Goal: Navigation & Orientation: Find specific page/section

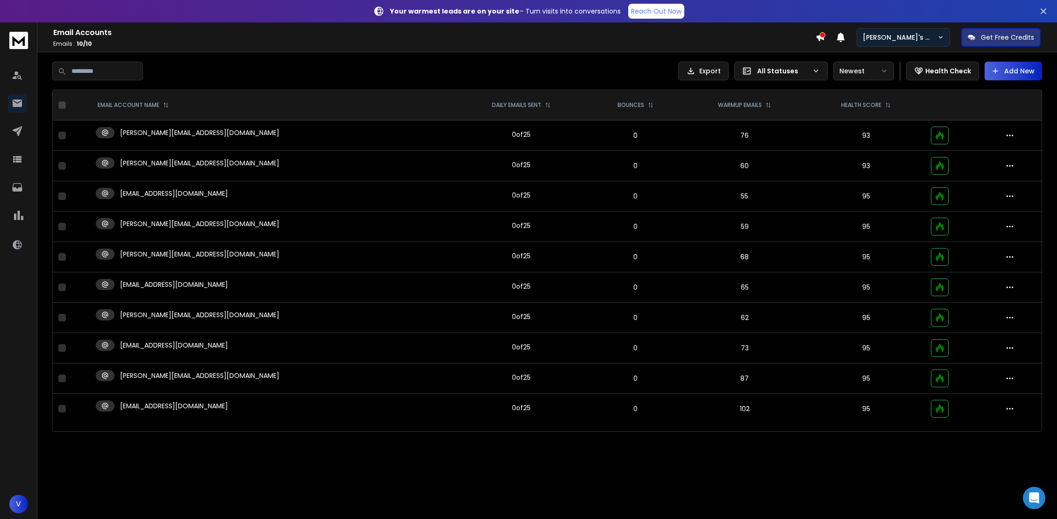
click at [905, 37] on p "[PERSON_NAME]'s Workspace" at bounding box center [900, 37] width 75 height 9
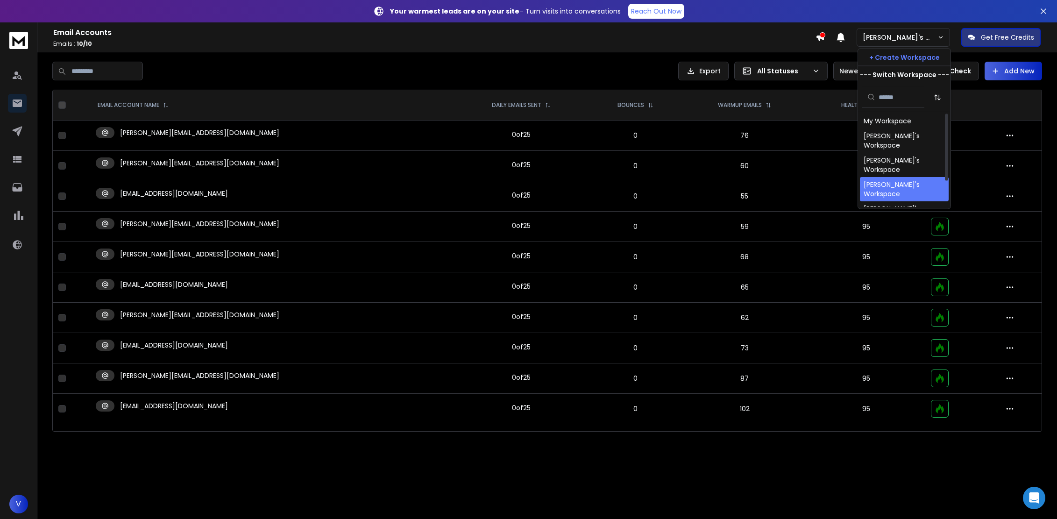
scroll to position [35, 0]
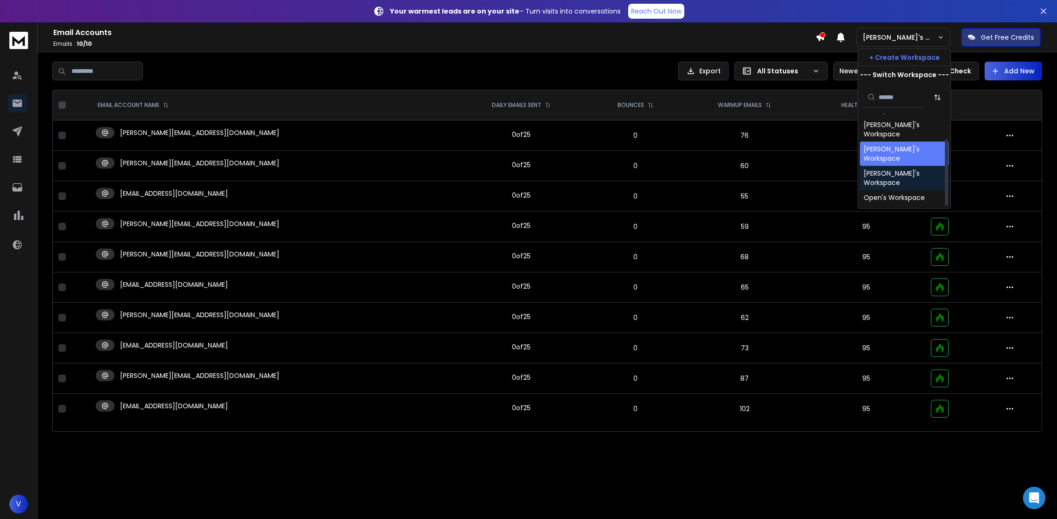
click at [898, 169] on div "[PERSON_NAME]'s Workspace" at bounding box center [904, 178] width 81 height 19
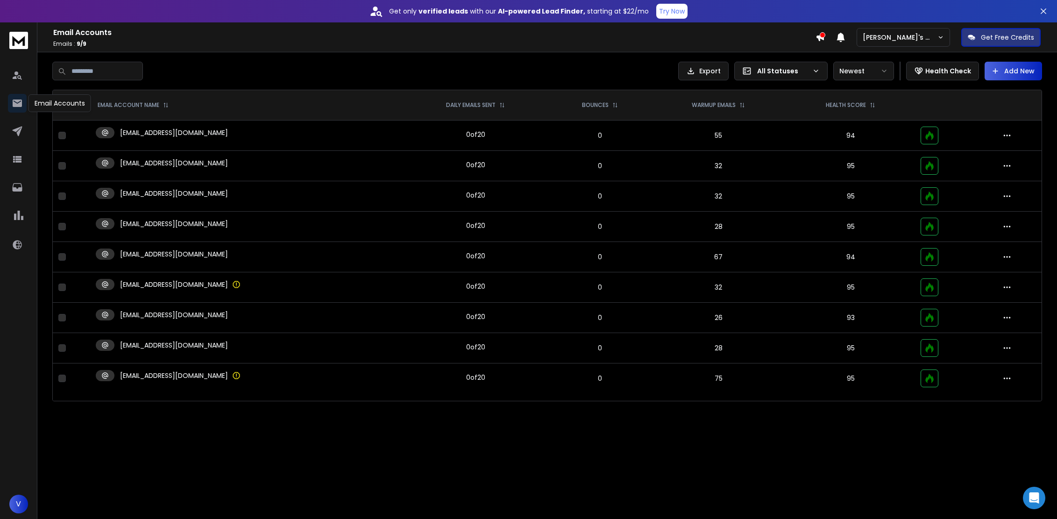
click at [10, 106] on link at bounding box center [17, 103] width 19 height 19
click at [19, 106] on icon at bounding box center [17, 102] width 9 height 7
click at [21, 134] on icon at bounding box center [17, 131] width 11 height 11
